Goal: Communication & Community: Answer question/provide support

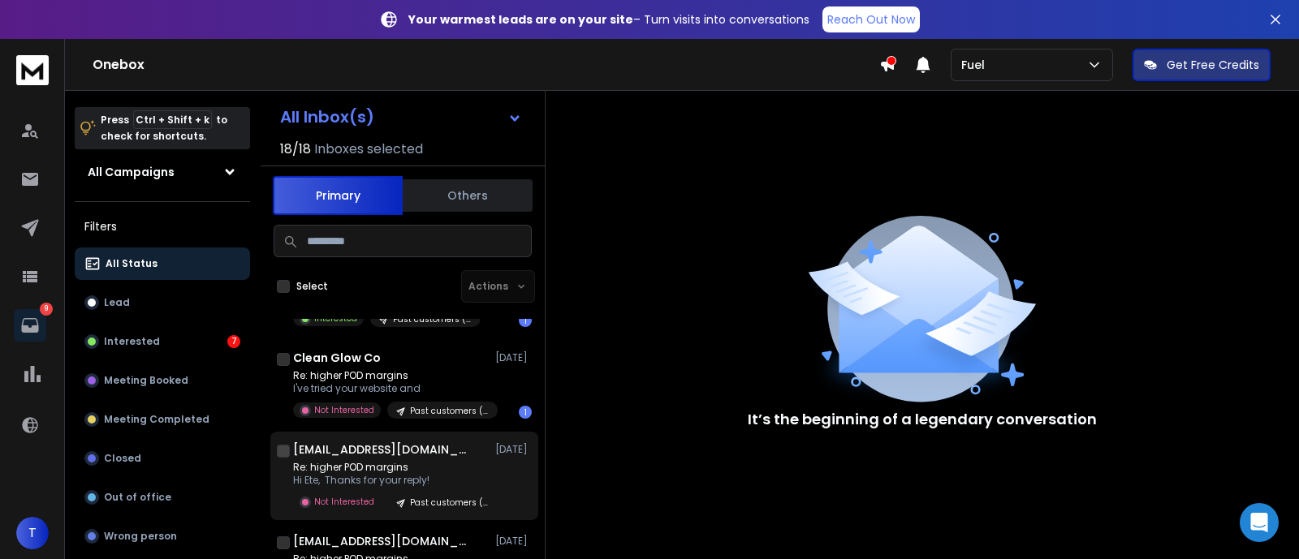
scroll to position [616, 0]
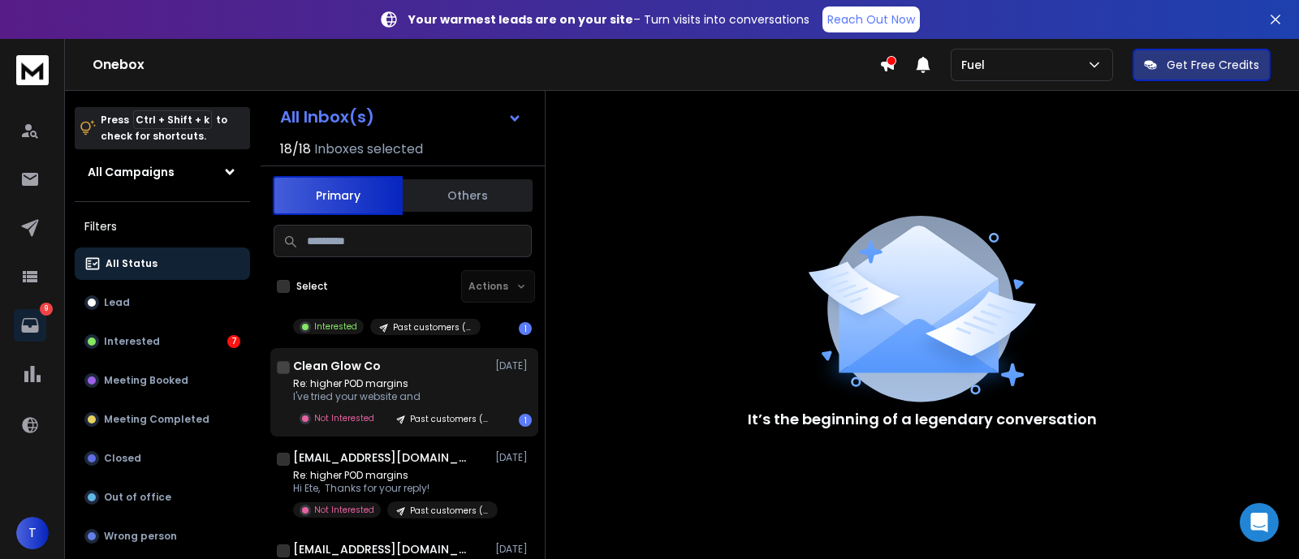
click at [466, 387] on p "Re: higher POD margins" at bounding box center [390, 383] width 195 height 13
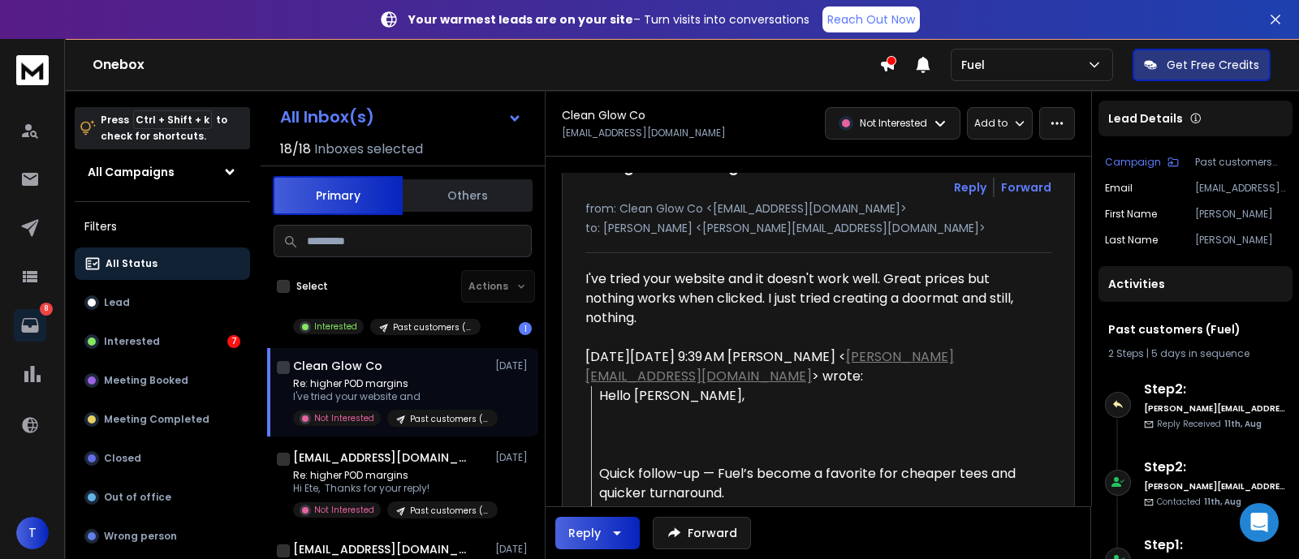
scroll to position [152, 0]
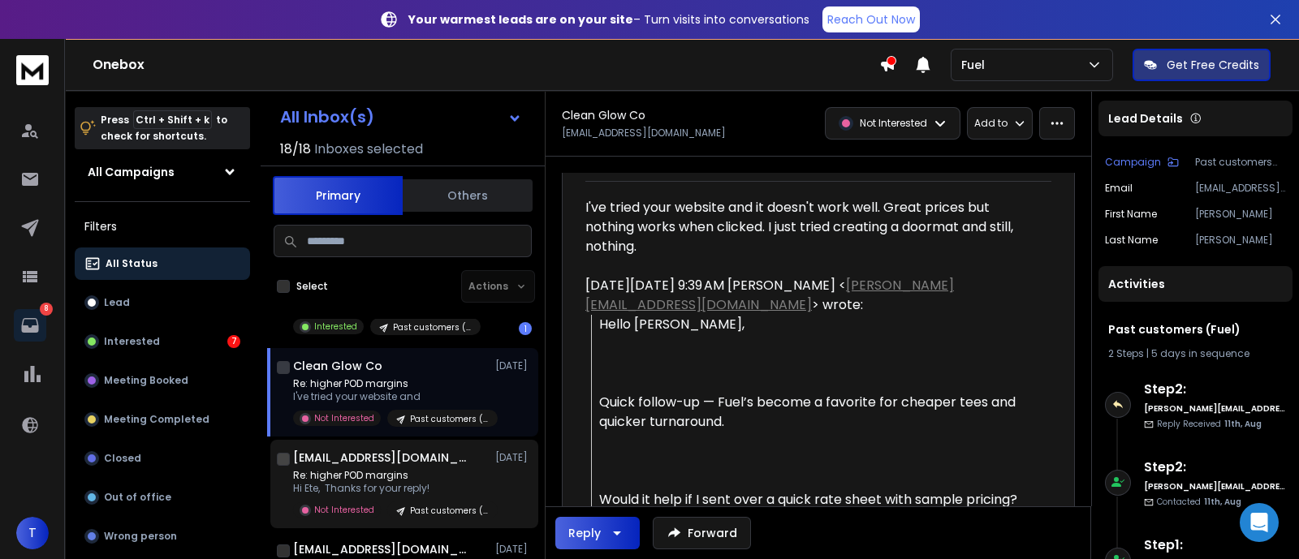
click at [442, 463] on div "[EMAIL_ADDRESS][DOMAIN_NAME] [DATE]" at bounding box center [412, 458] width 239 height 16
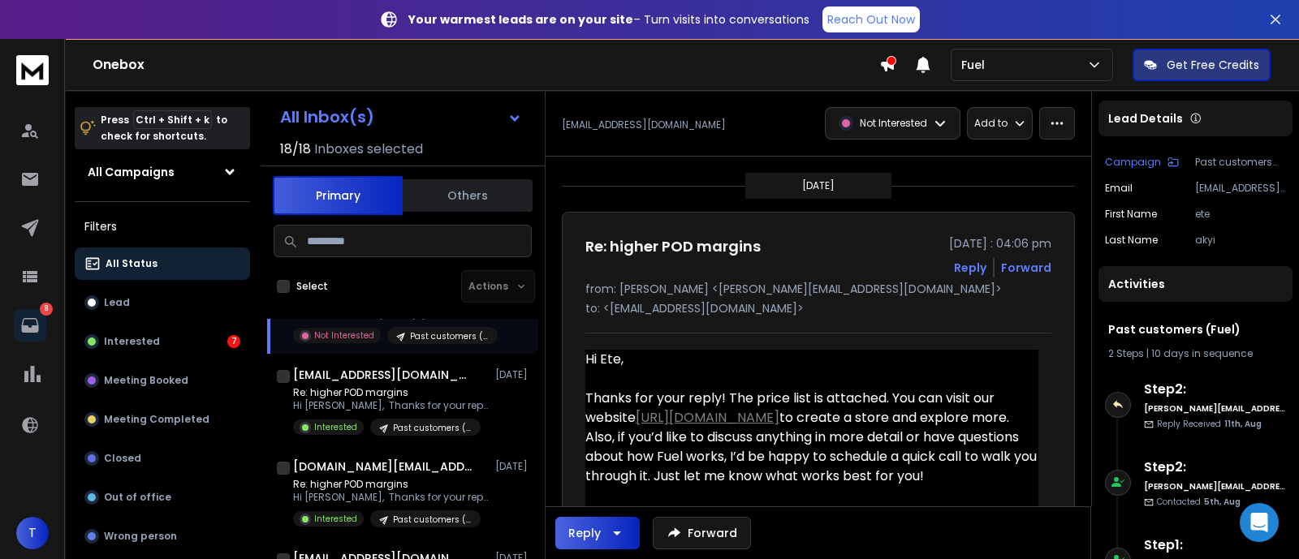
scroll to position [791, 0]
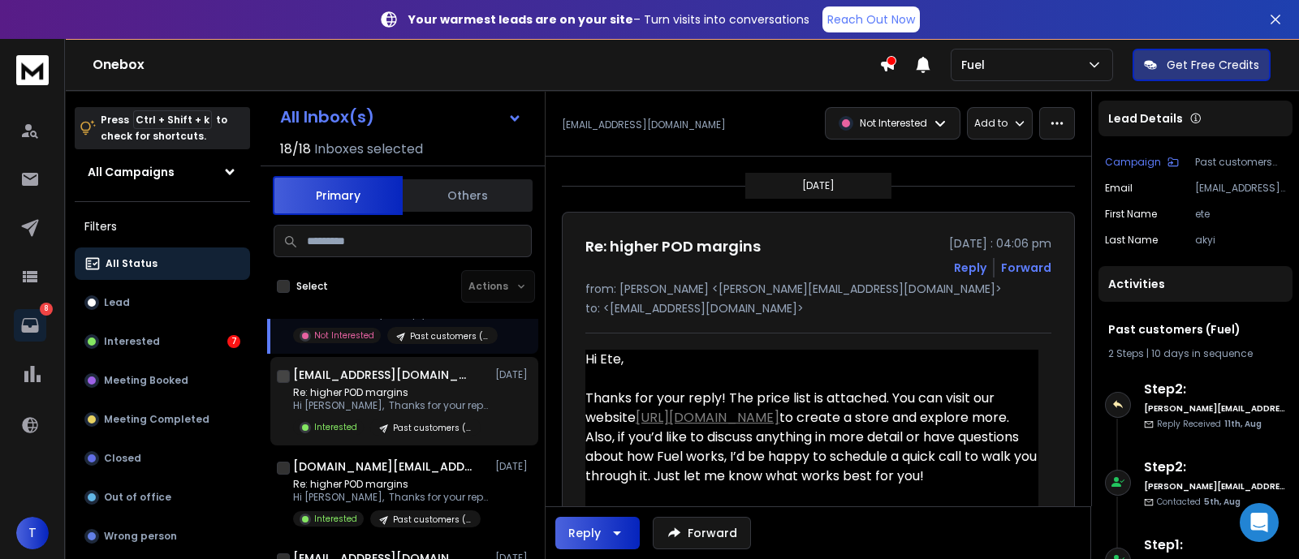
click at [494, 392] on div "Re: higher POD margins Hi [PERSON_NAME], Thanks for your reply! Interested Past…" at bounding box center [412, 411] width 239 height 50
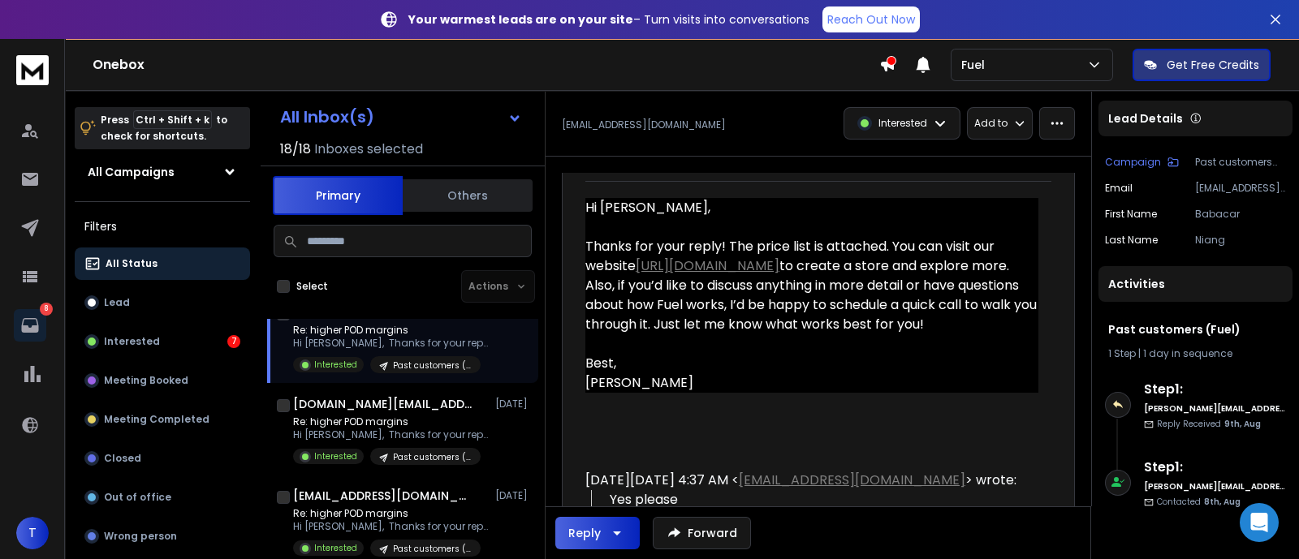
scroll to position [150, 0]
click at [653, 356] on div at bounding box center [811, 345] width 453 height 19
click at [666, 336] on div "Also, if you’d like to discuss anything in more detail or have questions about …" at bounding box center [811, 307] width 453 height 58
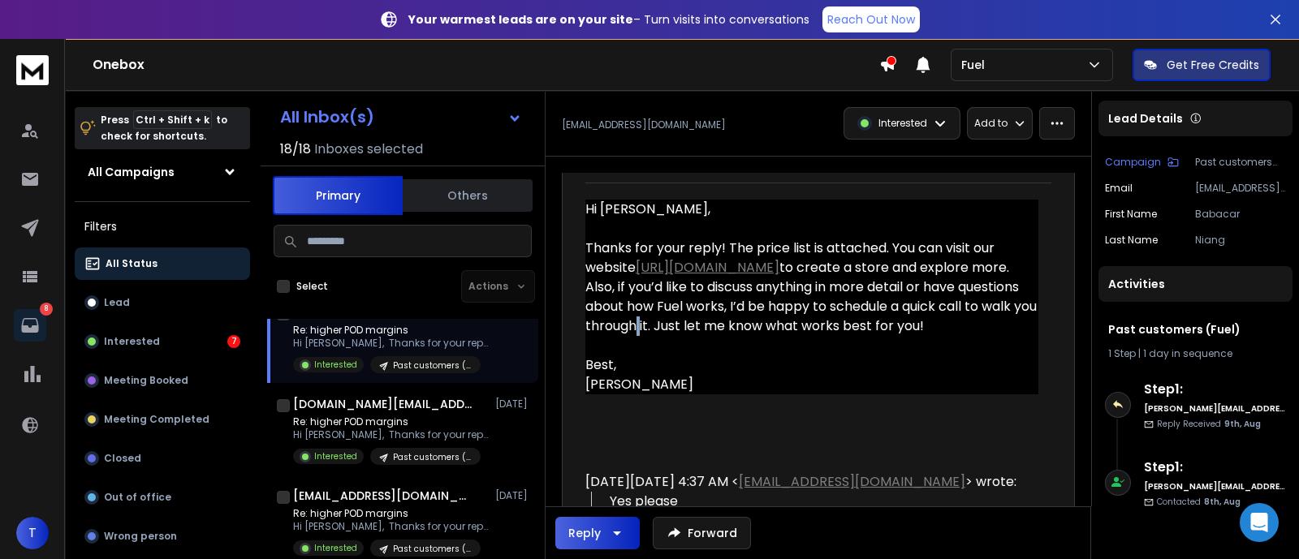
click at [666, 336] on div "Also, if you’d like to discuss anything in more detail or have questions about …" at bounding box center [811, 307] width 453 height 58
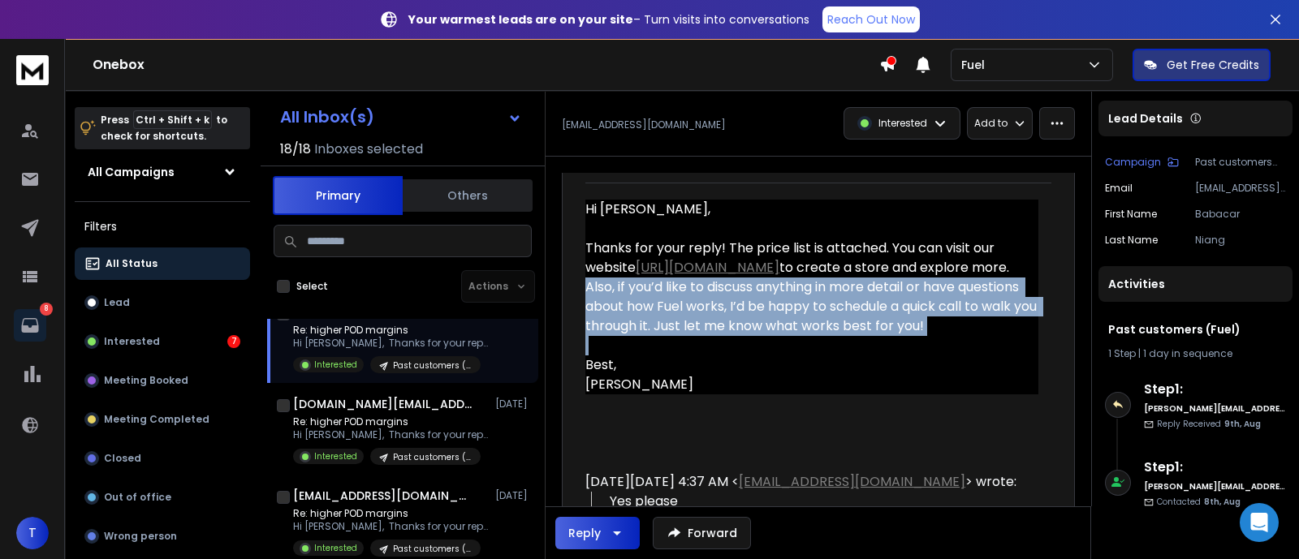
click at [666, 336] on div "Also, if you’d like to discuss anything in more detail or have questions about …" at bounding box center [811, 307] width 453 height 58
click at [668, 356] on div at bounding box center [811, 345] width 453 height 19
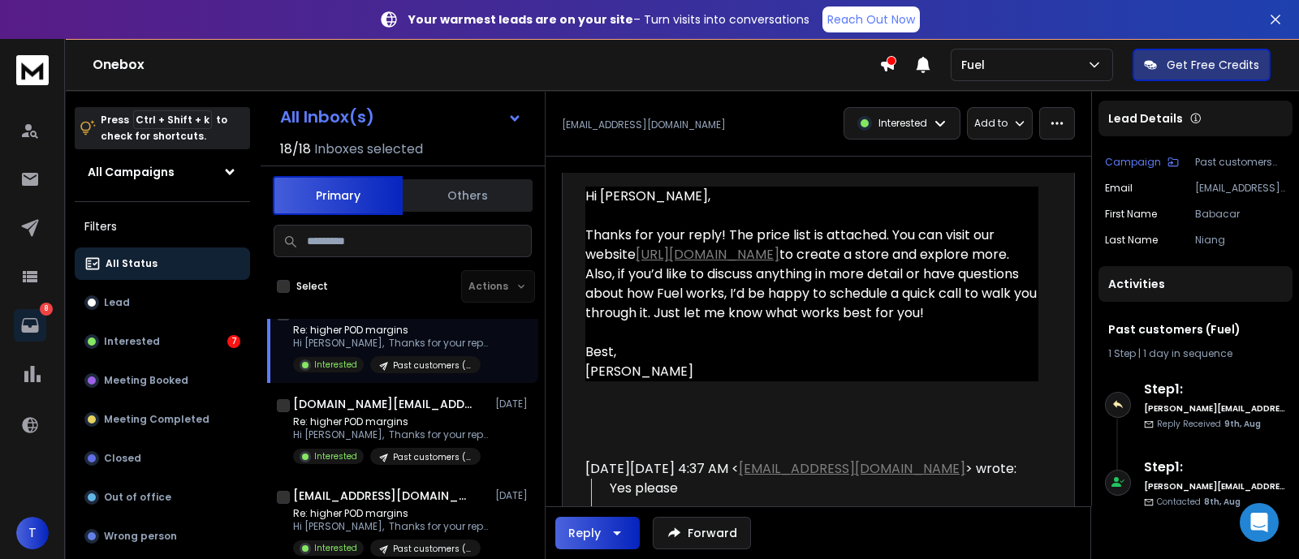
scroll to position [166, 0]
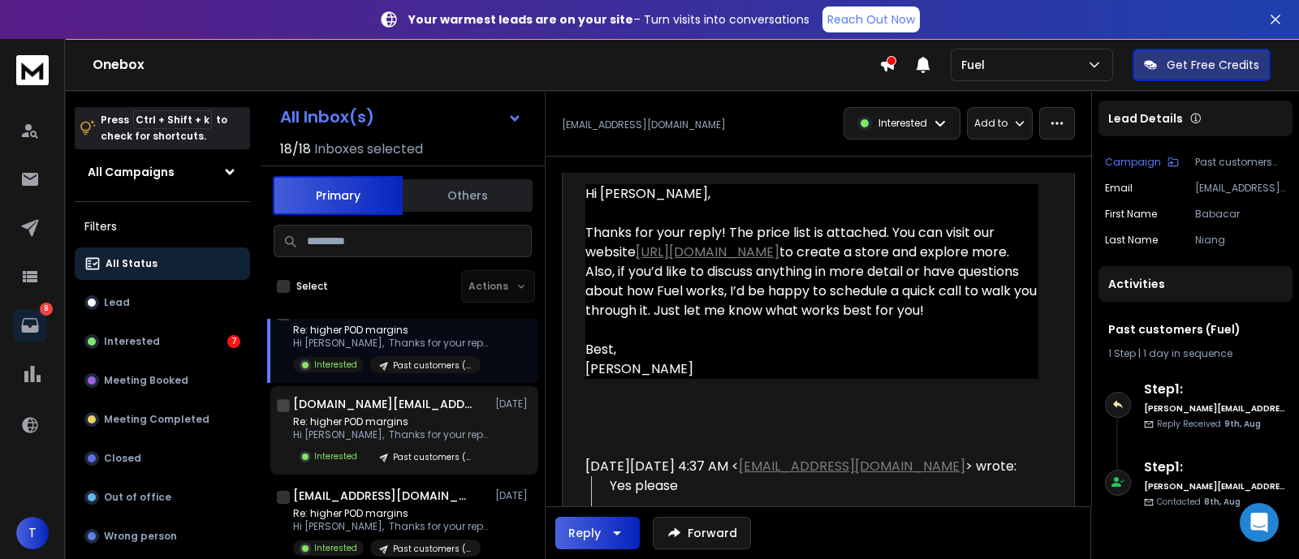
click at [464, 417] on p "Re: higher POD margins" at bounding box center [390, 422] width 195 height 13
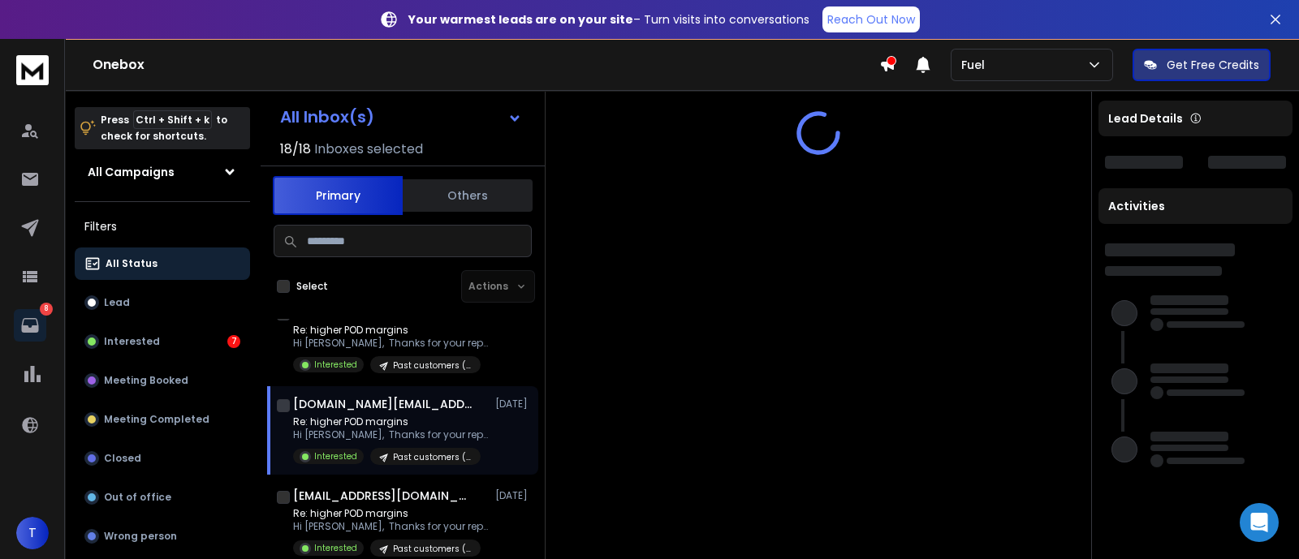
click at [464, 417] on p "Re: higher POD margins" at bounding box center [390, 422] width 195 height 13
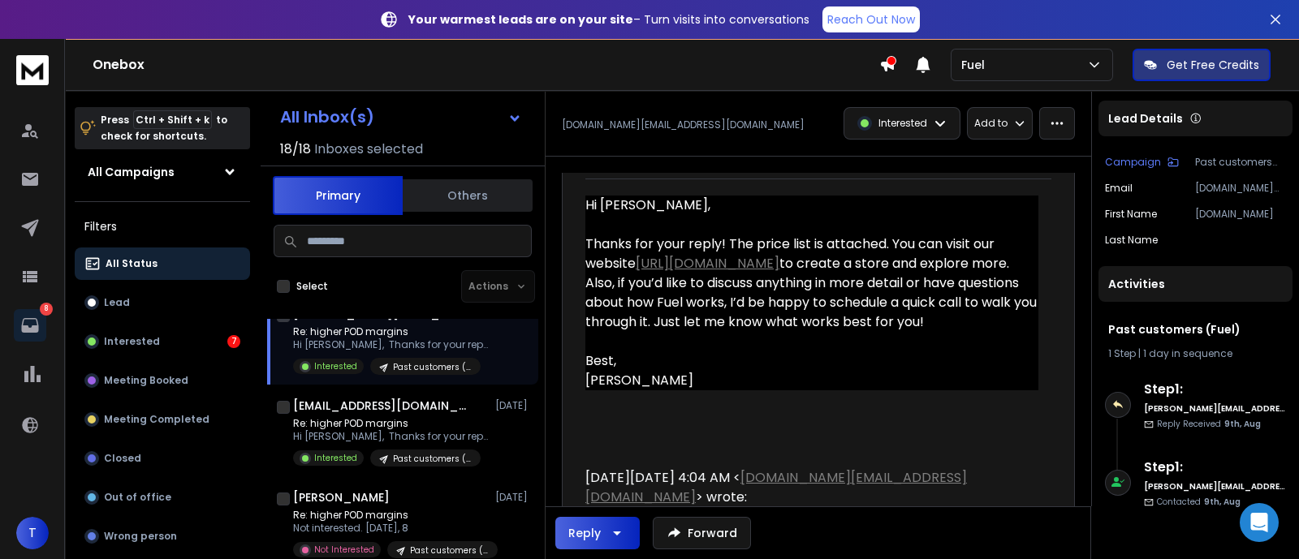
scroll to position [946, 0]
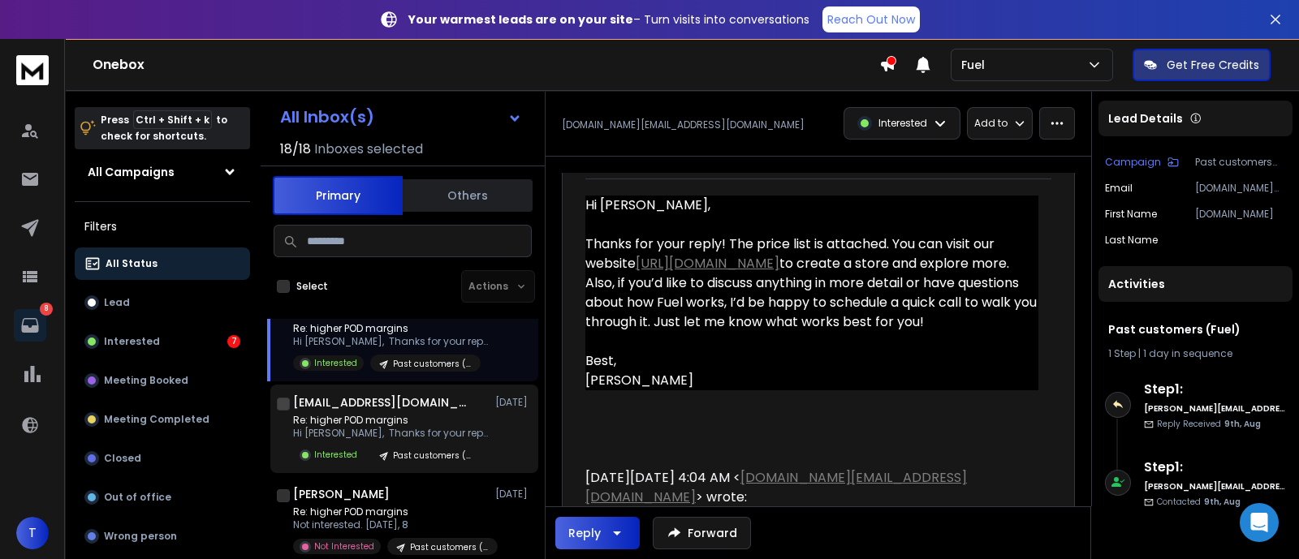
click at [451, 437] on p "Hi [PERSON_NAME], Thanks for your reply!" at bounding box center [390, 433] width 195 height 13
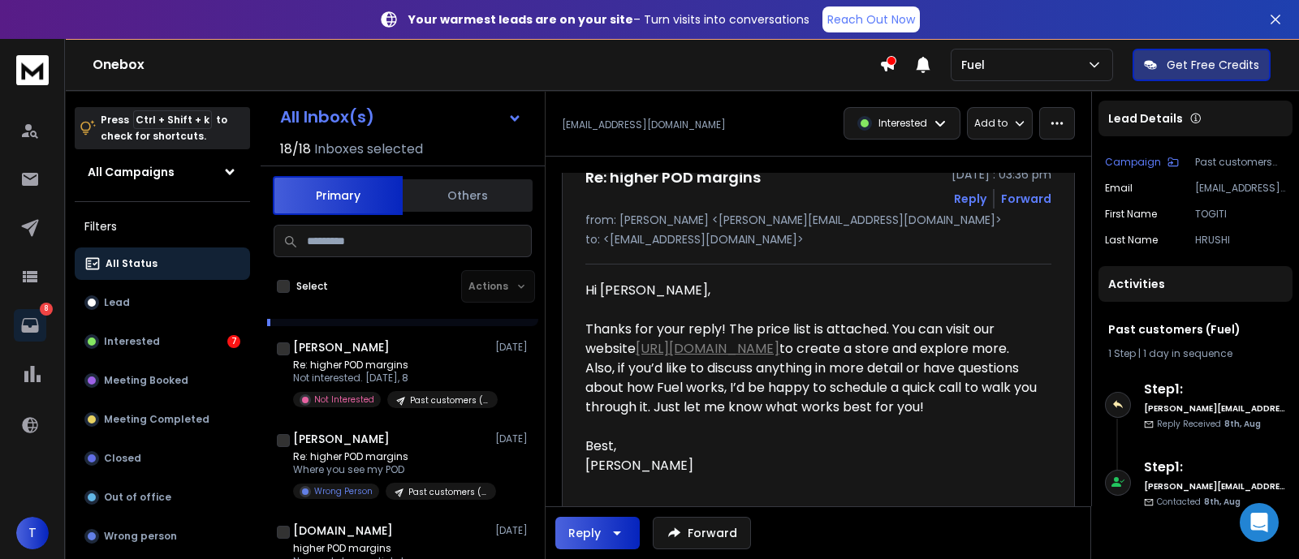
scroll to position [1097, 0]
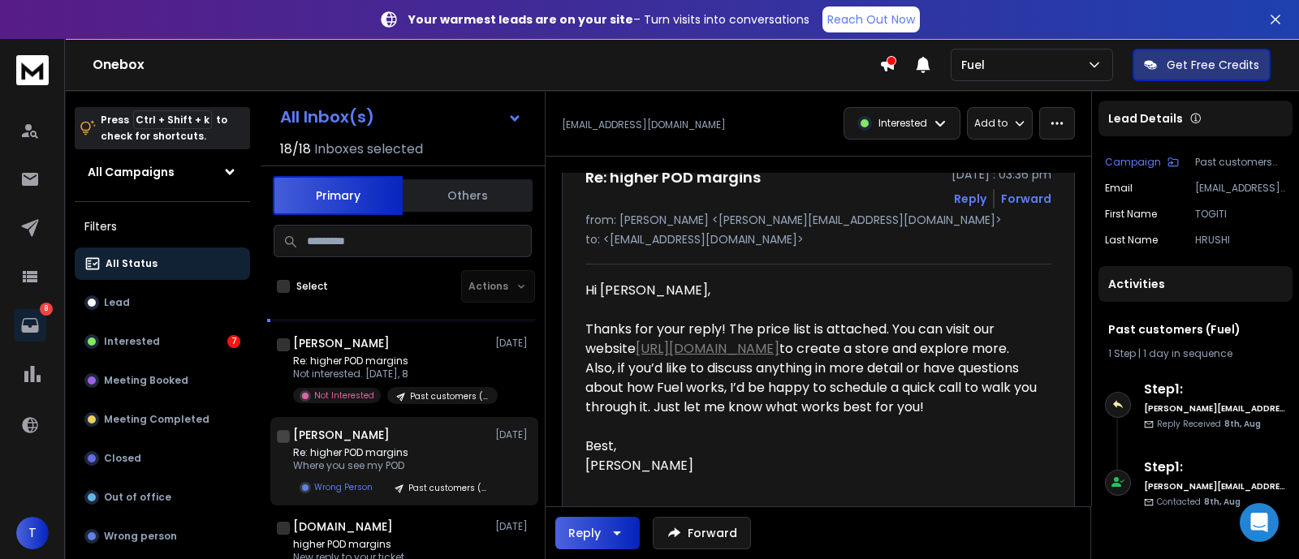
click at [466, 444] on div "[PERSON_NAME] [DATE] Re: higher POD margins Where you see my POD Wrong Person P…" at bounding box center [412, 461] width 239 height 69
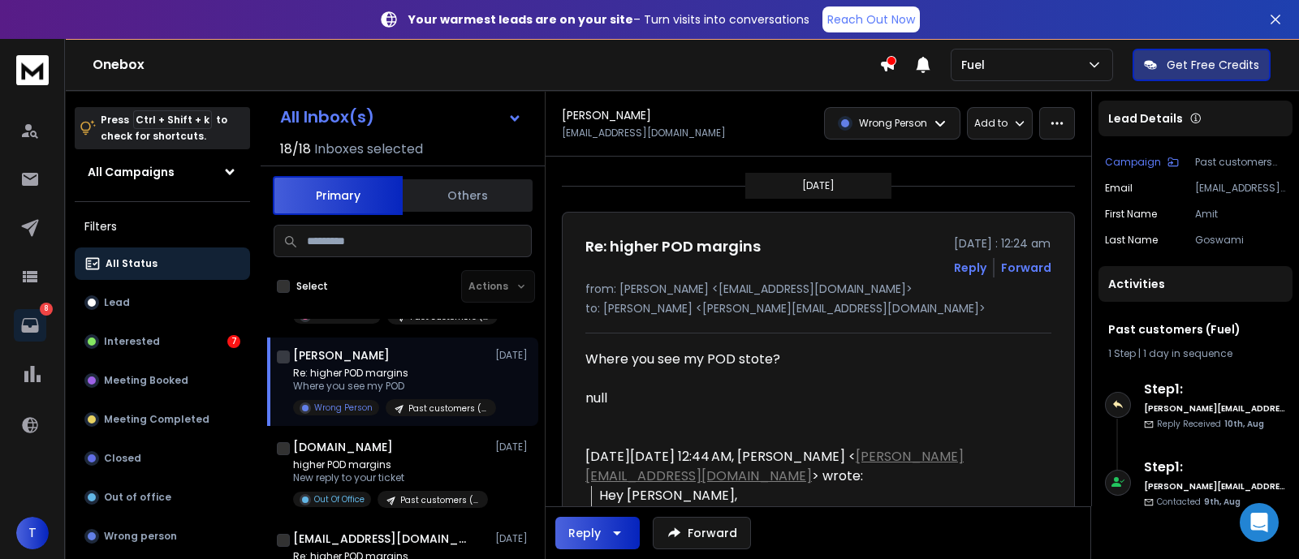
scroll to position [1178, 0]
click at [466, 444] on div "[DOMAIN_NAME] [DATE]" at bounding box center [412, 446] width 239 height 16
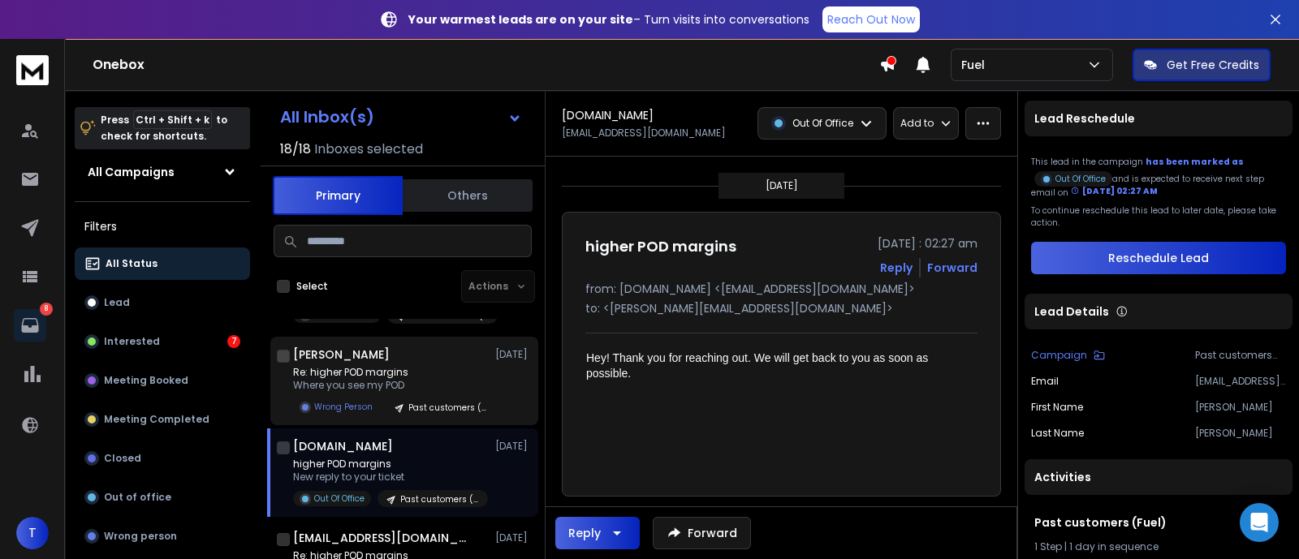
click at [463, 359] on div "[PERSON_NAME] [DATE]" at bounding box center [412, 355] width 239 height 16
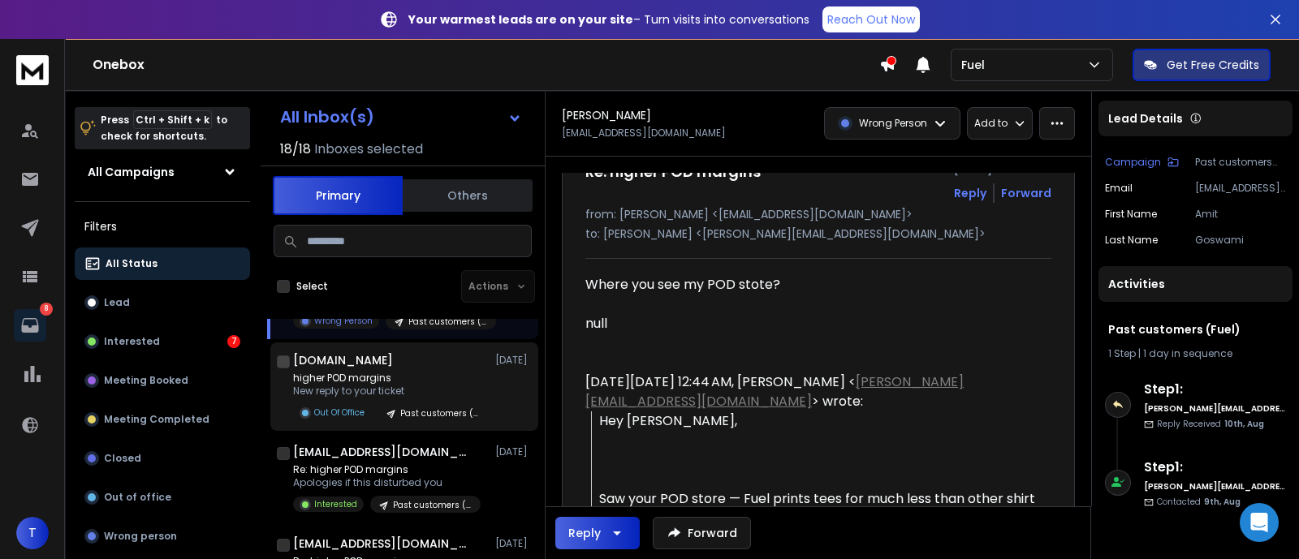
scroll to position [1265, 0]
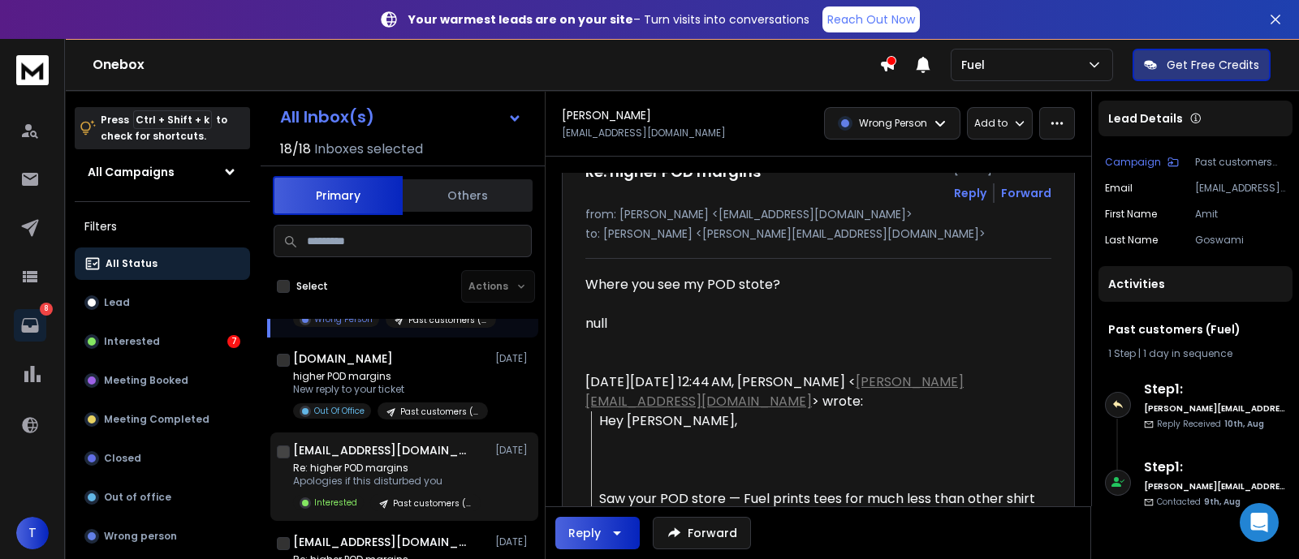
click at [442, 465] on p "Re: higher POD margins" at bounding box center [387, 468] width 188 height 13
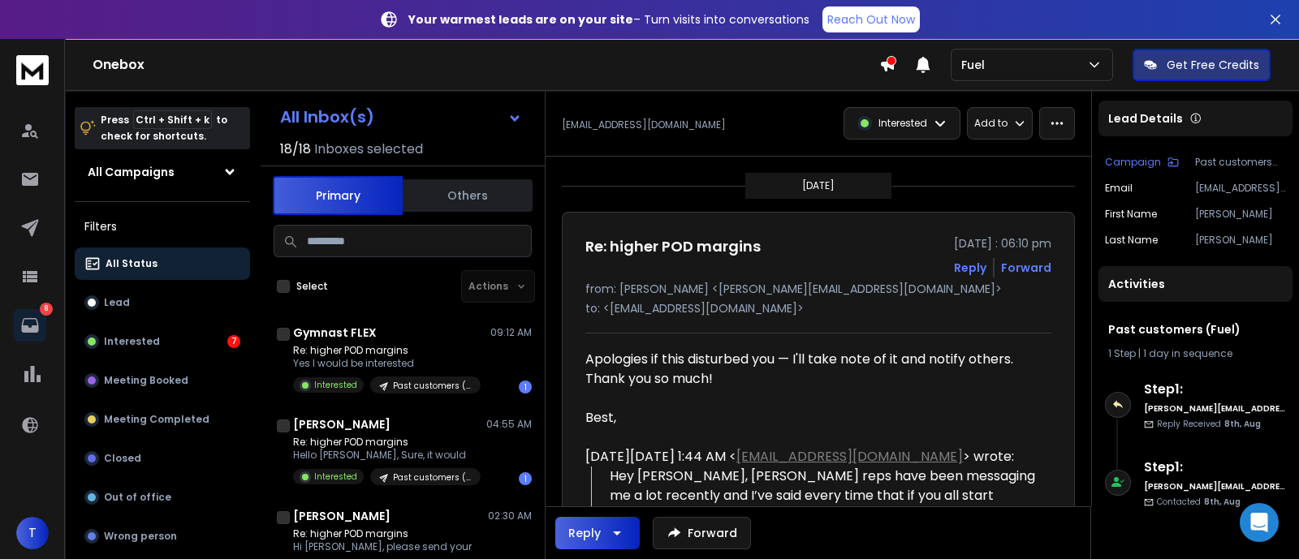
scroll to position [0, 0]
